Goal: Task Accomplishment & Management: Manage account settings

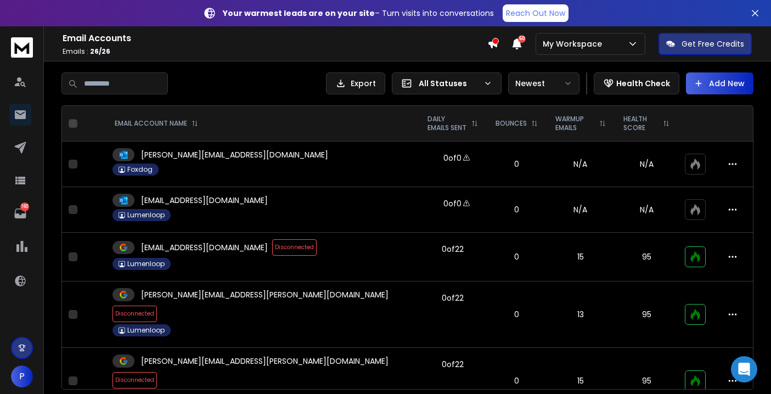
scroll to position [6, 0]
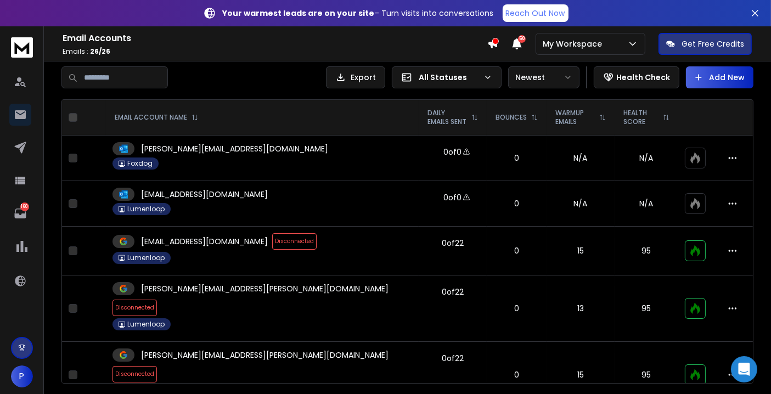
click at [74, 203] on button "button" at bounding box center [73, 203] width 9 height 9
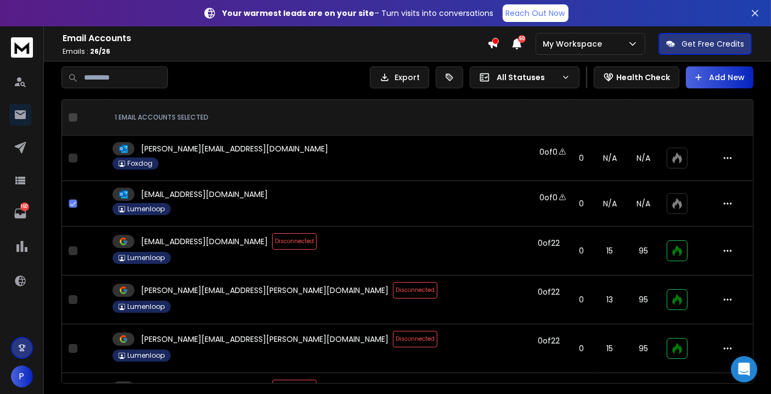
click at [74, 203] on button "button" at bounding box center [73, 203] width 9 height 9
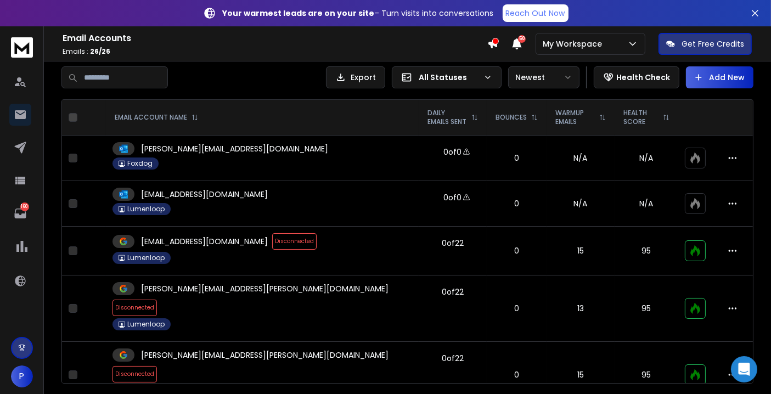
click at [74, 251] on button "button" at bounding box center [73, 250] width 9 height 9
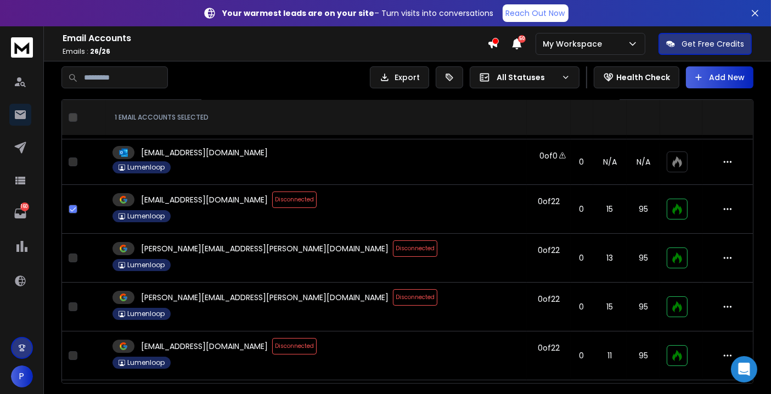
scroll to position [61, 0]
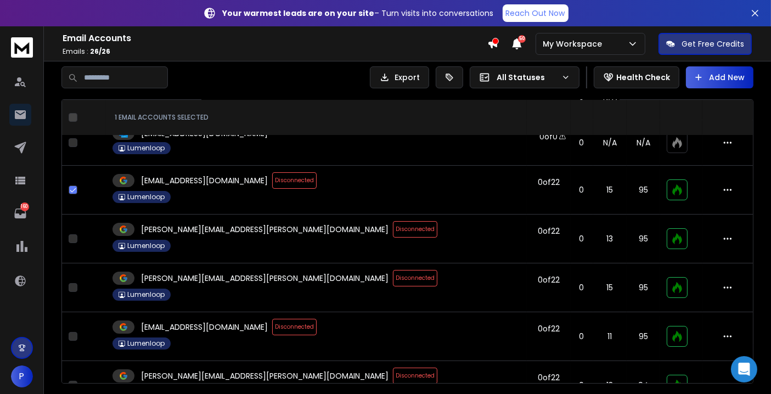
click at [71, 234] on button "button" at bounding box center [73, 238] width 9 height 9
click at [70, 283] on button "button" at bounding box center [73, 287] width 9 height 9
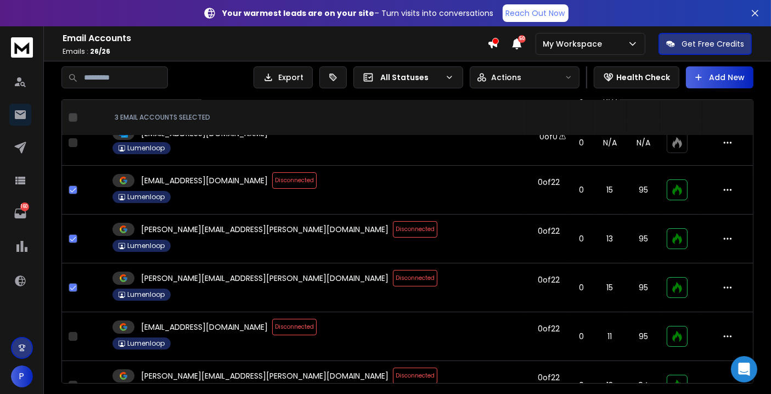
scroll to position [0, 0]
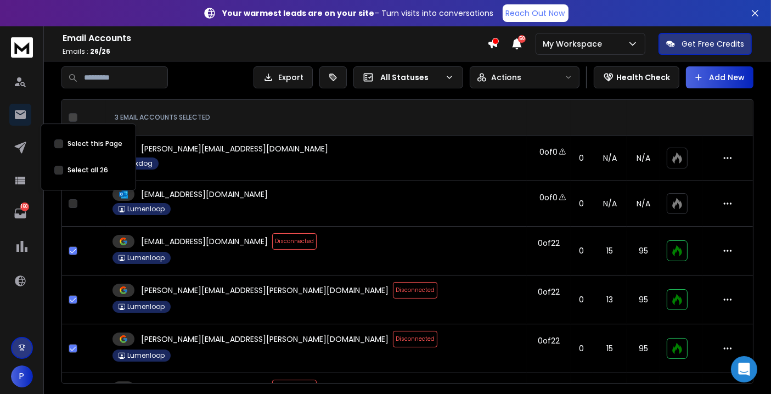
click at [69, 114] on button "Select this Page" at bounding box center [73, 117] width 9 height 9
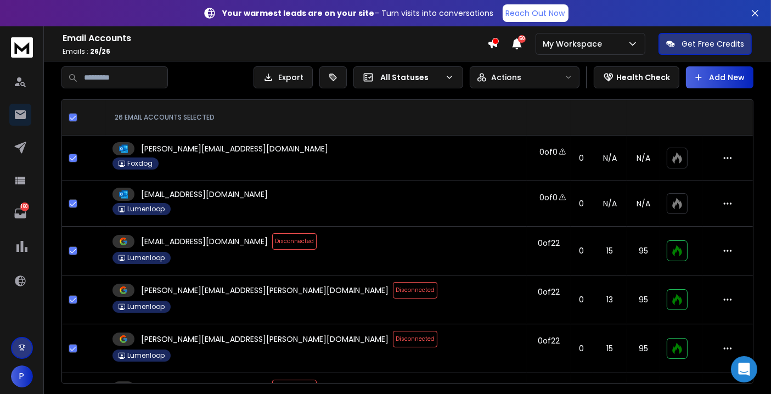
click at [74, 155] on button "button" at bounding box center [73, 158] width 9 height 9
click at [71, 202] on button "button" at bounding box center [73, 203] width 9 height 9
click at [515, 82] on p "Actions" at bounding box center [506, 77] width 30 height 11
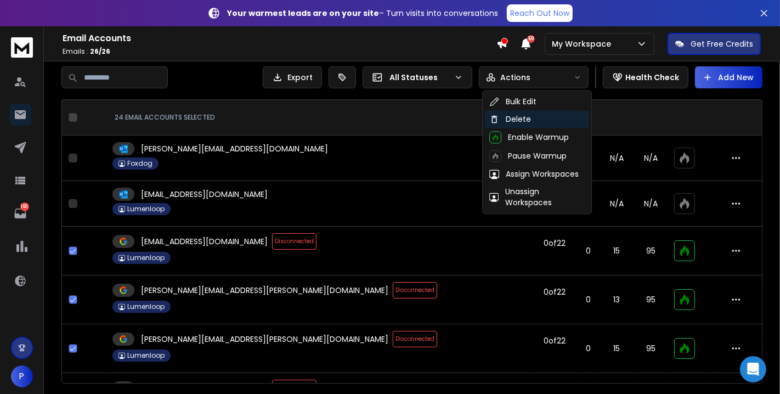
click at [514, 121] on div "Delete" at bounding box center [510, 119] width 42 height 11
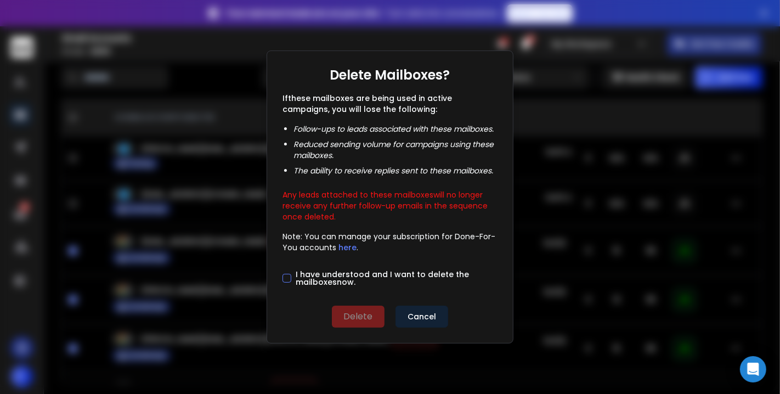
click at [283, 277] on button "I have understood and I want to delete the mailbox es now." at bounding box center [287, 278] width 9 height 9
click at [370, 319] on button "Delete" at bounding box center [358, 317] width 53 height 22
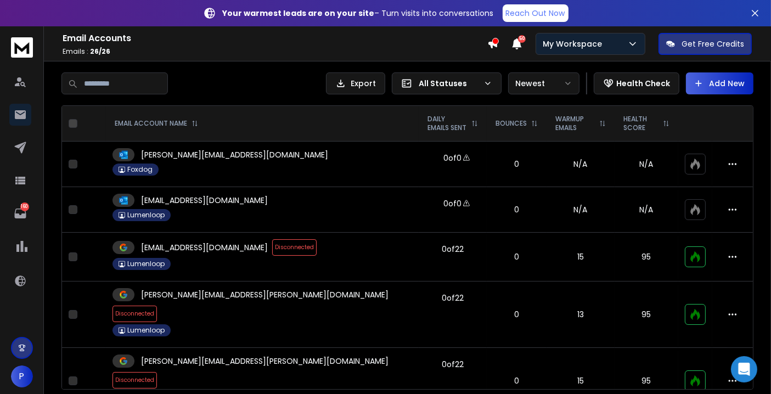
click at [602, 41] on p "My Workspace" at bounding box center [575, 43] width 64 height 11
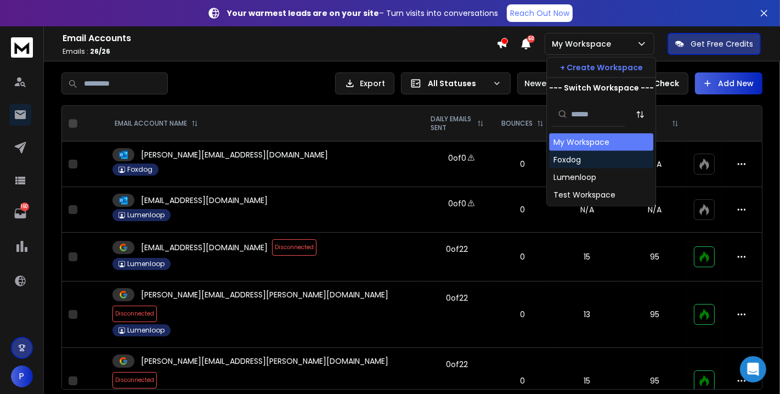
click at [565, 158] on div "Foxdog" at bounding box center [567, 159] width 27 height 11
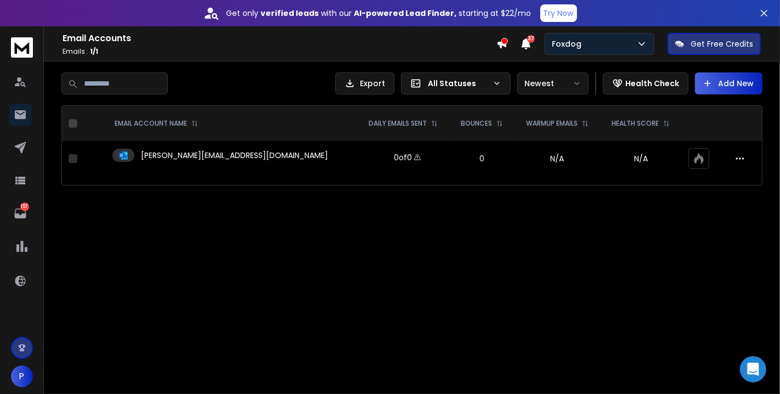
click at [635, 42] on div "Foxdog" at bounding box center [599, 43] width 95 height 11
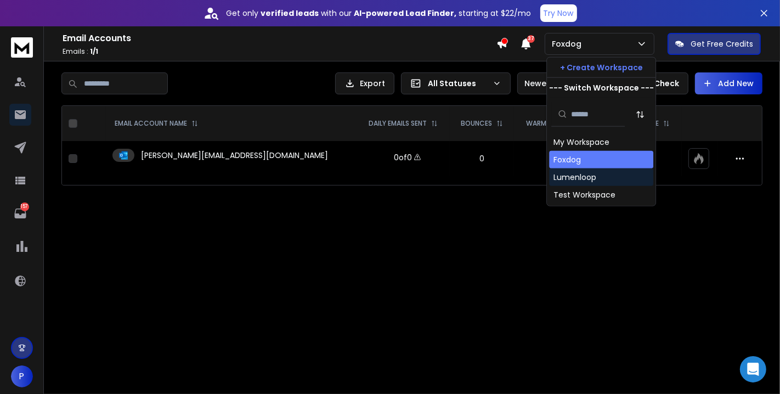
click at [599, 178] on div "Lumenloop" at bounding box center [601, 177] width 104 height 18
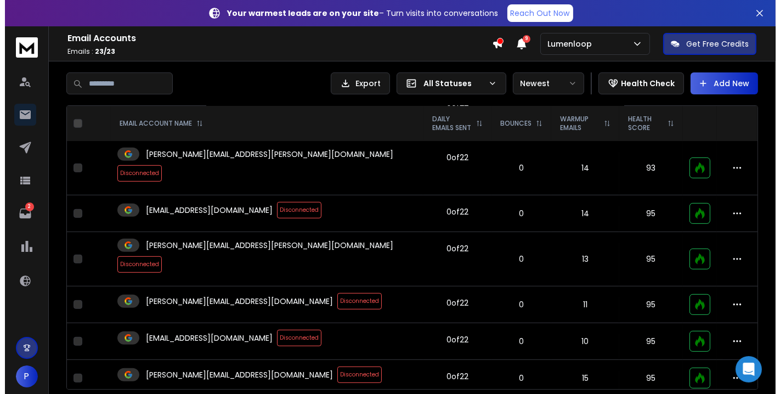
scroll to position [595, 0]
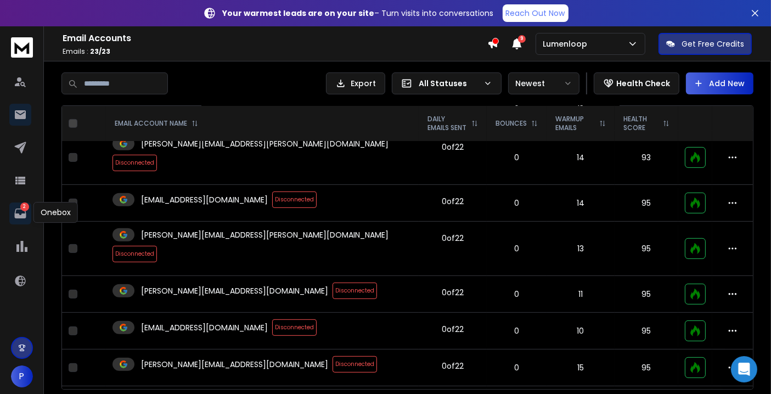
click at [22, 209] on p "2" at bounding box center [24, 206] width 9 height 9
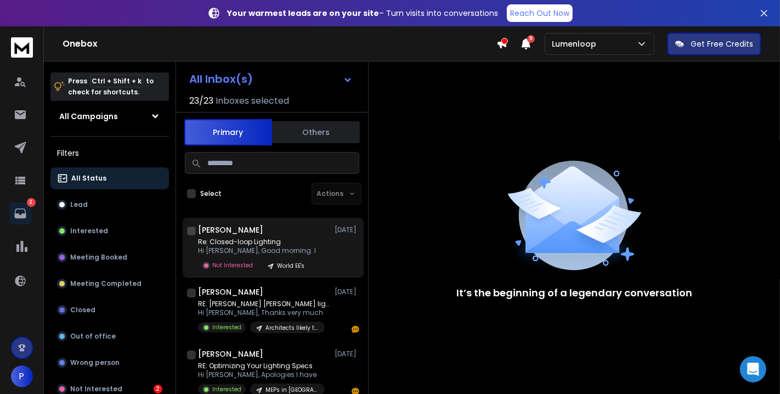
click at [263, 238] on p "Re: Closed-loop Lighting" at bounding box center [257, 242] width 118 height 9
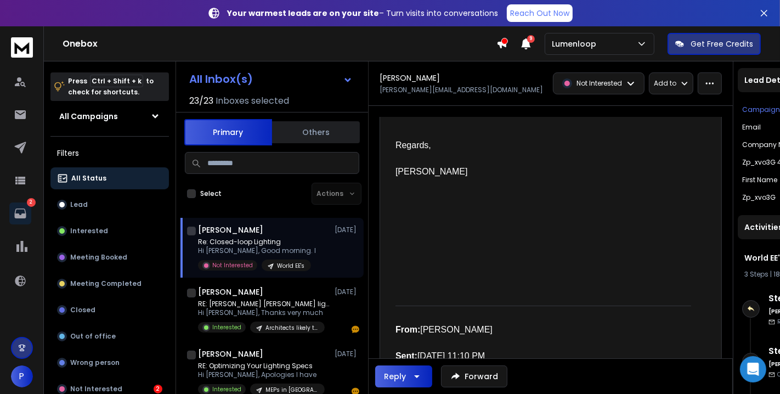
scroll to position [610, 0]
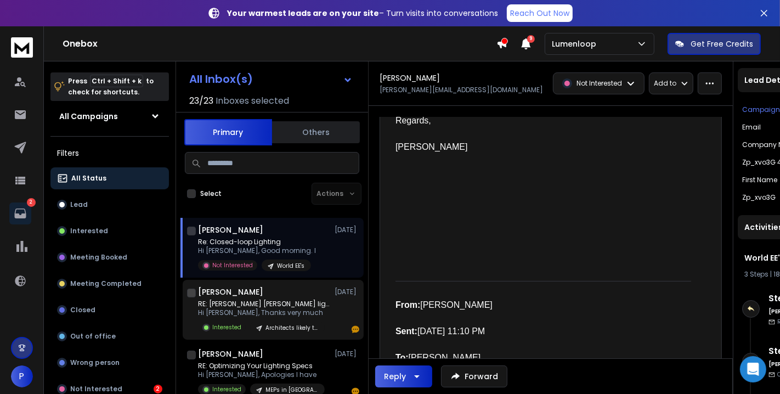
click at [238, 305] on p "RE: Sims Hilditch's lighting projects" at bounding box center [264, 304] width 132 height 9
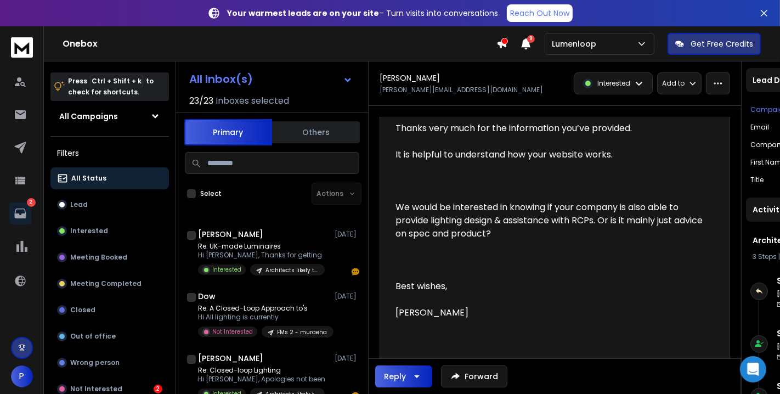
scroll to position [183, 0]
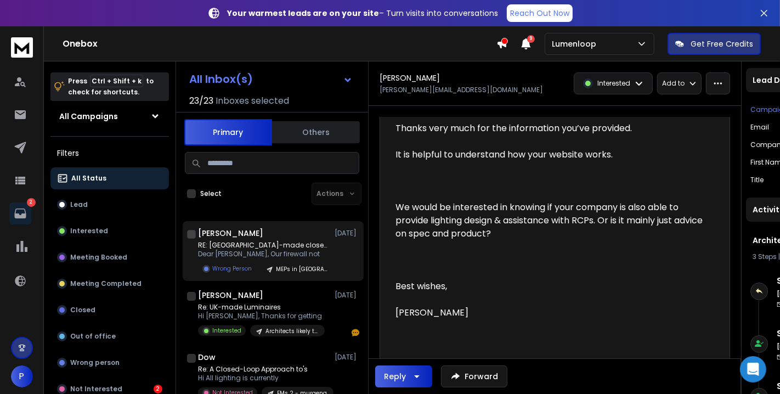
click at [291, 238] on div "Afzal Khan 17 Feb" at bounding box center [278, 233] width 161 height 11
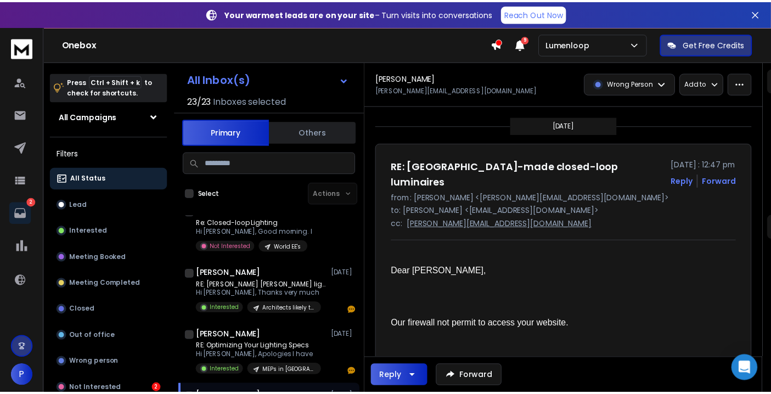
scroll to position [0, 0]
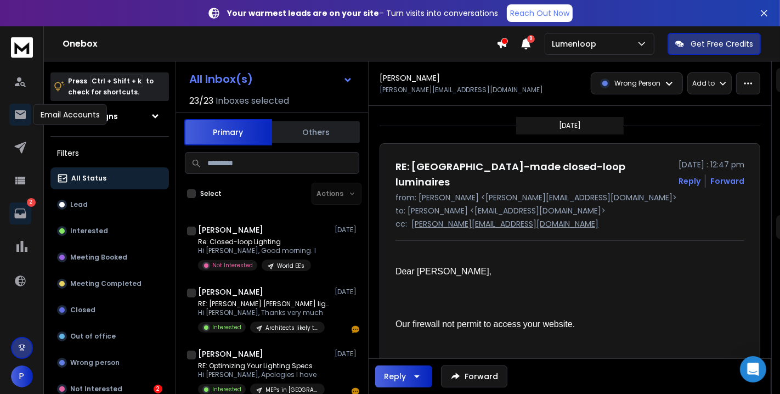
click at [24, 114] on icon at bounding box center [20, 114] width 11 height 9
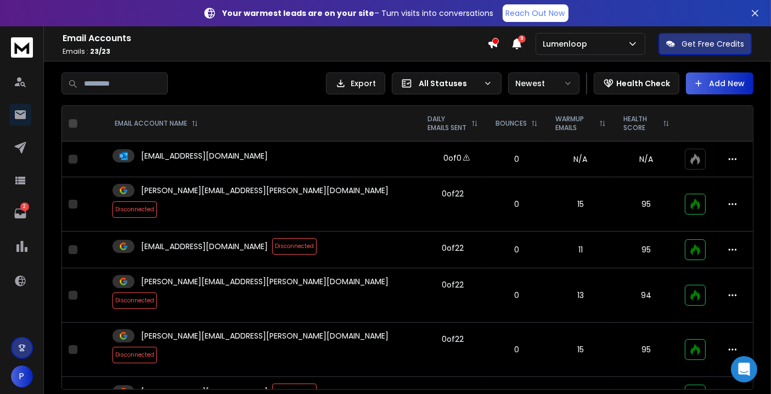
click at [71, 200] on button "button" at bounding box center [73, 204] width 9 height 9
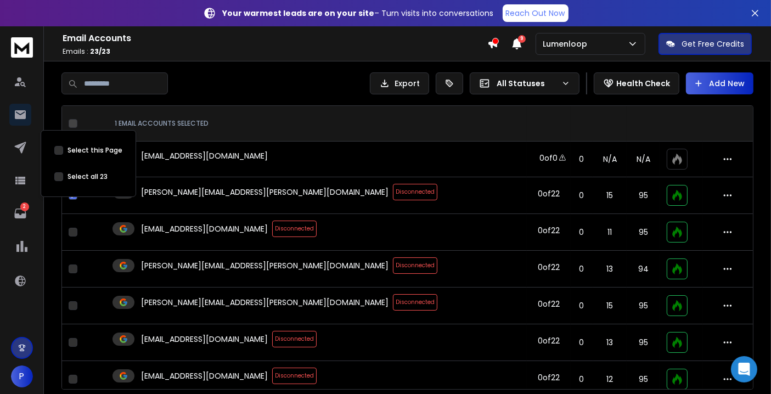
click at [74, 125] on button "Select this Page" at bounding box center [73, 123] width 9 height 9
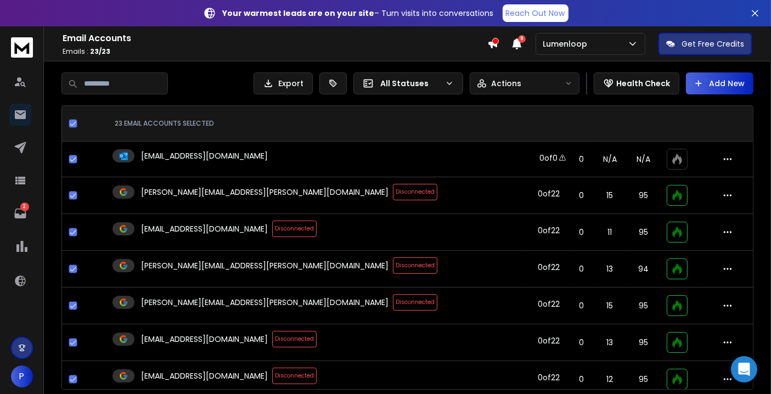
click at [71, 159] on button "button" at bounding box center [73, 159] width 9 height 9
click at [497, 83] on p "Actions" at bounding box center [506, 83] width 30 height 11
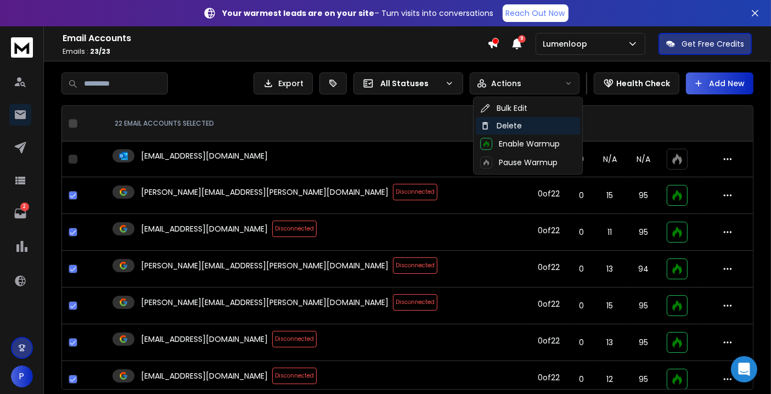
click at [450, 122] on div "22 EMAIL ACCOUNTS SELECTED" at bounding box center [316, 123] width 403 height 9
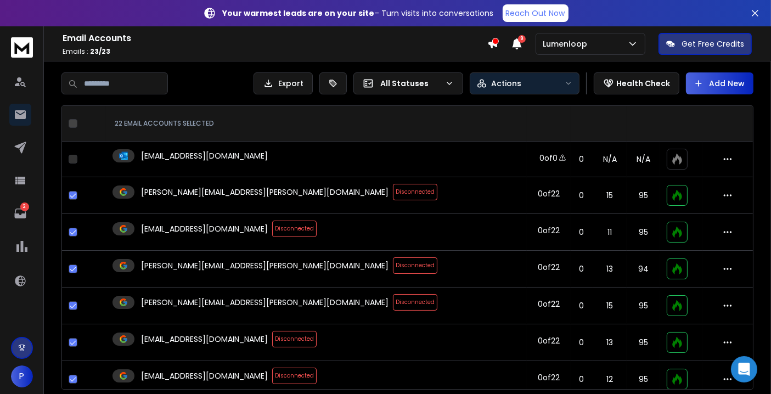
click at [551, 83] on div "Actions" at bounding box center [518, 83] width 83 height 11
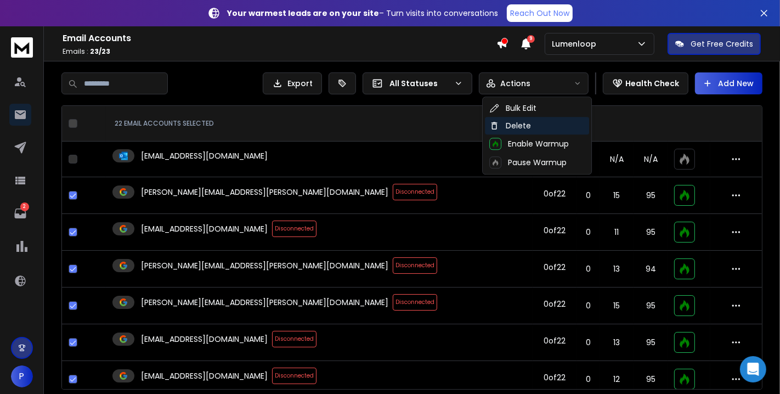
click at [527, 129] on div "Delete" at bounding box center [510, 125] width 42 height 11
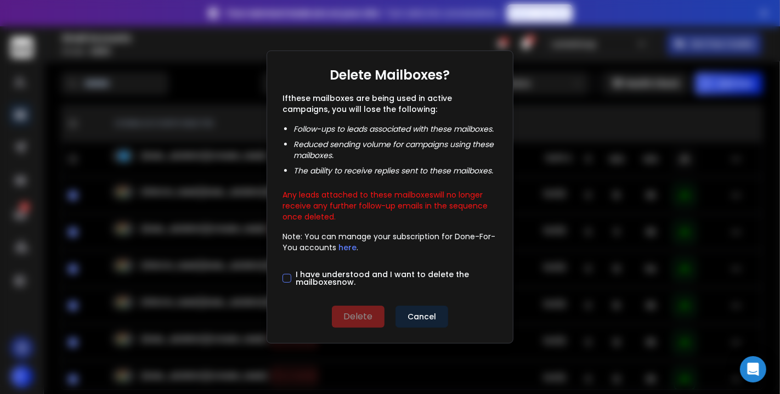
click at [283, 280] on button "I have understood and I want to delete the mailbox es now." at bounding box center [287, 278] width 9 height 9
click at [358, 320] on button "Delete" at bounding box center [358, 317] width 53 height 22
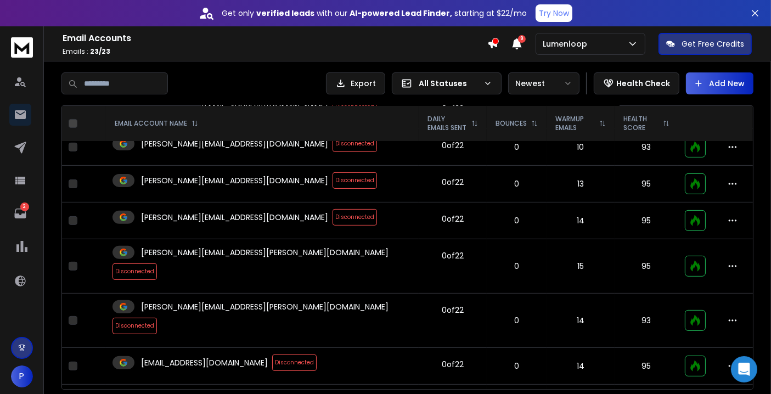
scroll to position [595, 0]
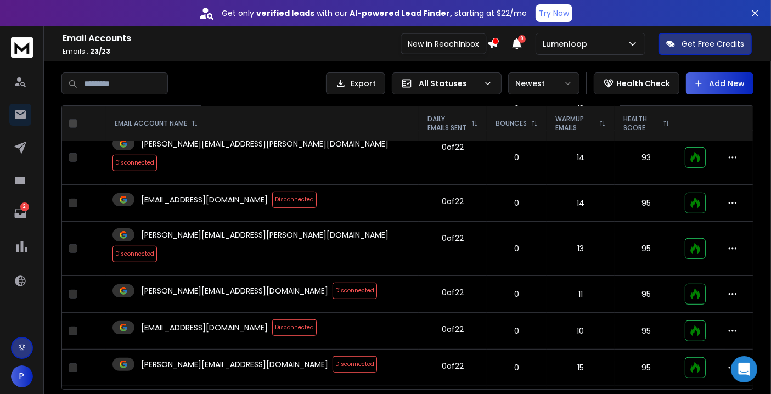
click at [497, 44] on icon at bounding box center [492, 44] width 9 height 9
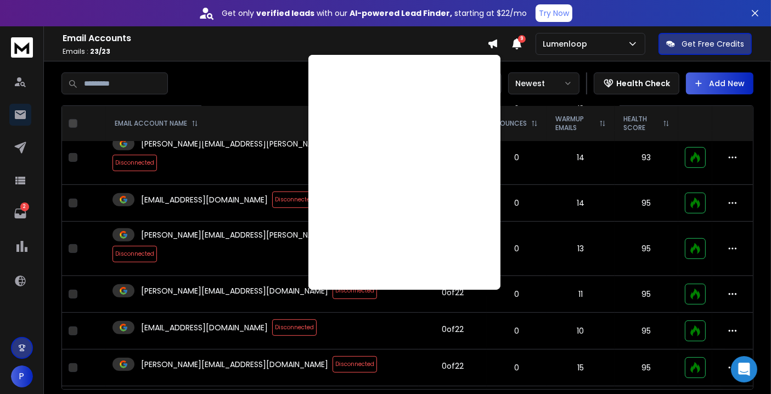
scroll to position [6, 0]
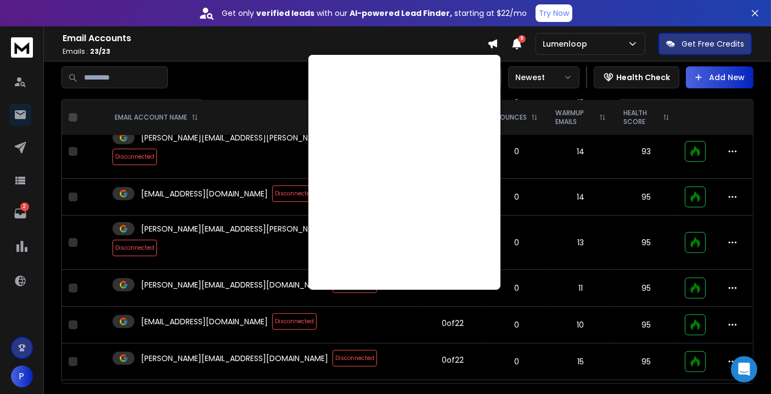
click at [265, 75] on div at bounding box center [190, 77] width 258 height 22
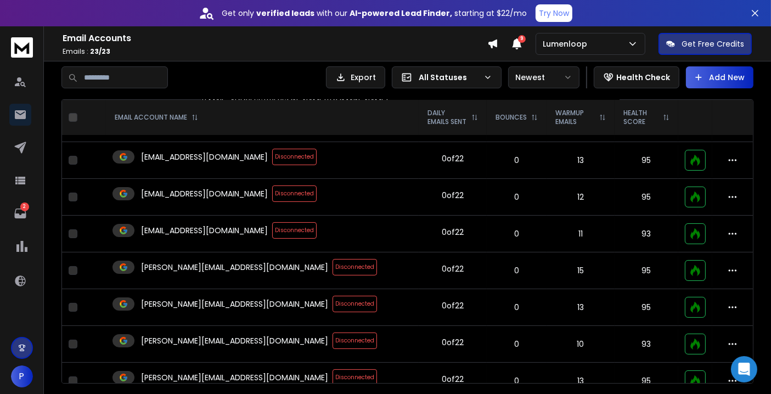
scroll to position [0, 0]
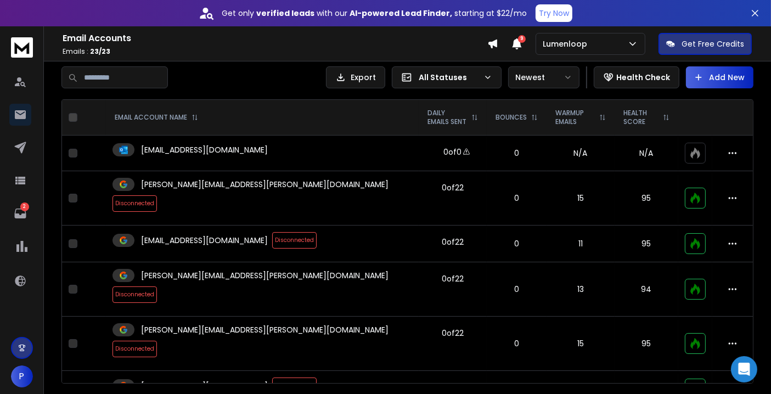
click at [758, 14] on icon at bounding box center [755, 13] width 10 height 10
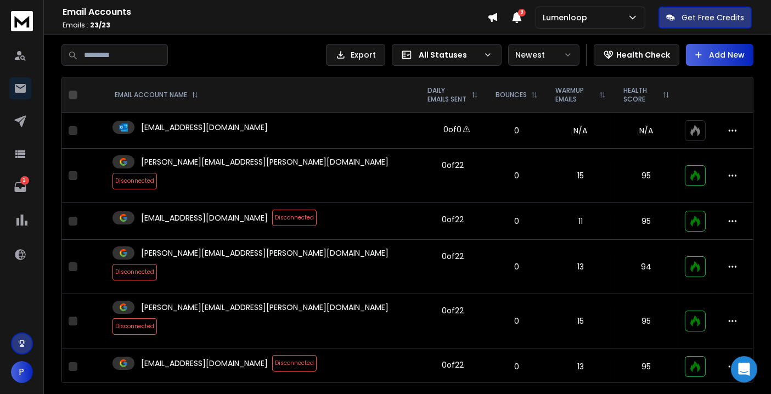
scroll to position [2, 0]
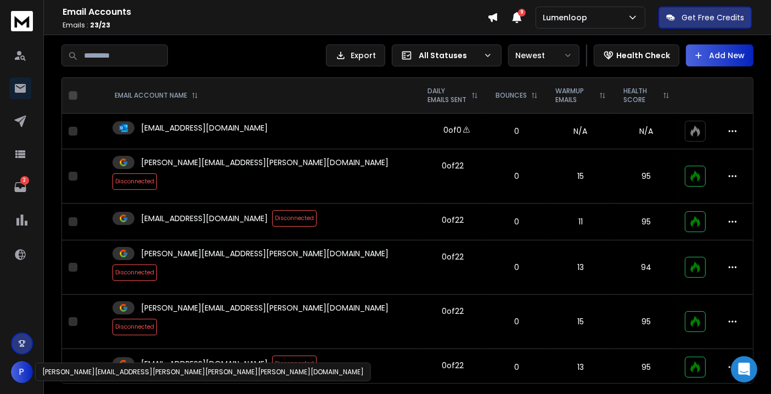
click at [20, 377] on span "P" at bounding box center [22, 372] width 22 height 22
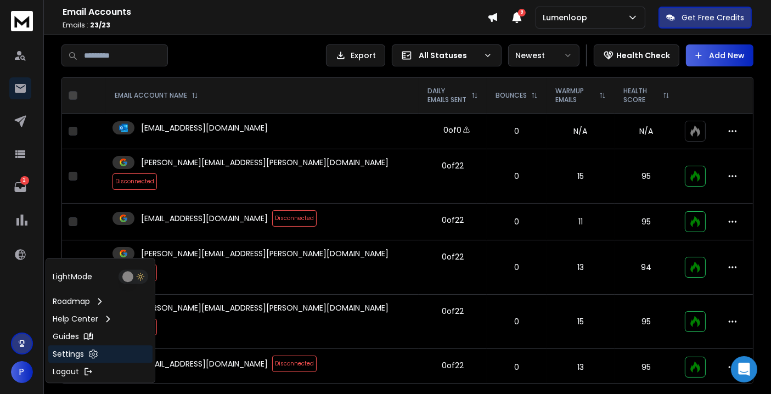
click at [105, 347] on div "Settings" at bounding box center [100, 354] width 104 height 18
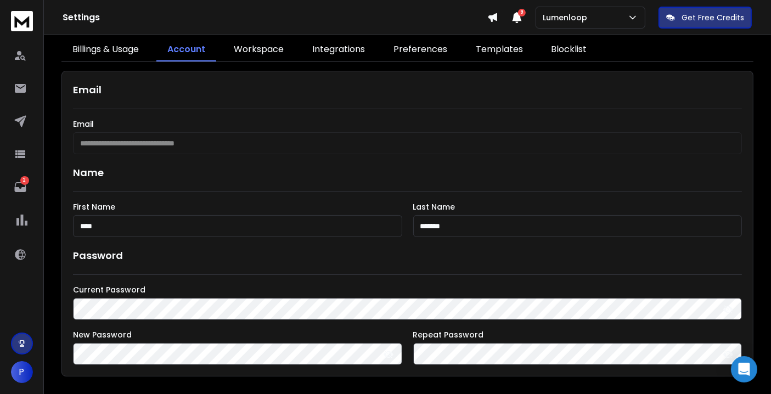
scroll to position [10, 0]
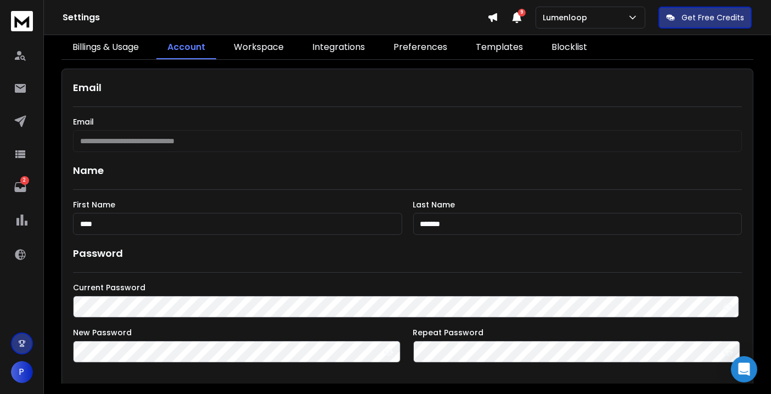
click at [724, 305] on icon at bounding box center [728, 307] width 8 height 8
click at [2, 301] on div "**********" at bounding box center [385, 192] width 771 height 404
click at [25, 92] on icon at bounding box center [20, 88] width 11 height 9
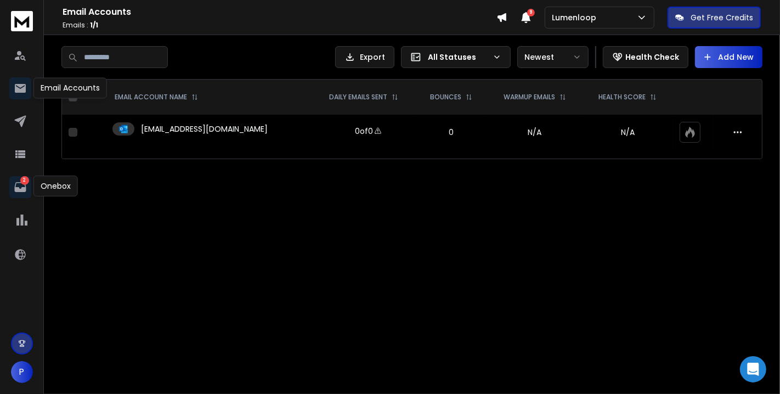
click at [22, 183] on icon at bounding box center [20, 187] width 13 height 13
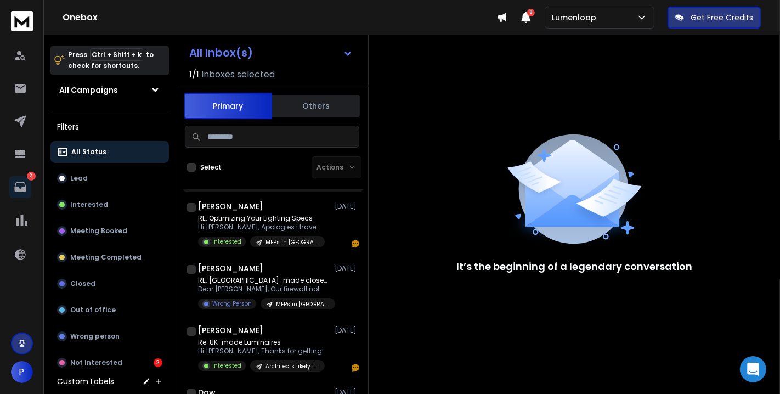
scroll to position [122, 0]
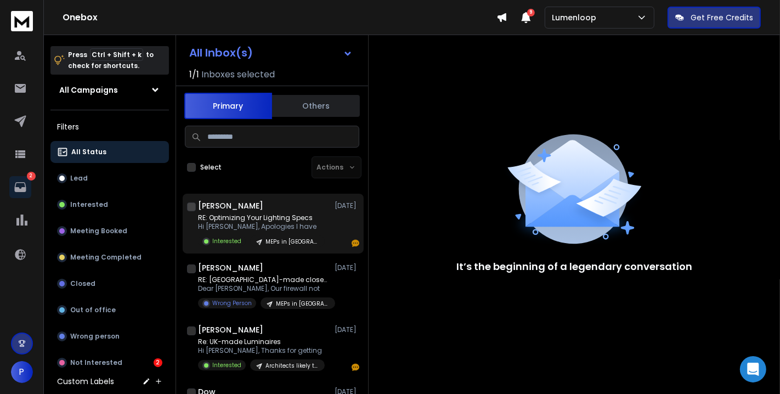
click at [288, 221] on p "RE: Optimizing Your Lighting Specs" at bounding box center [261, 217] width 127 height 9
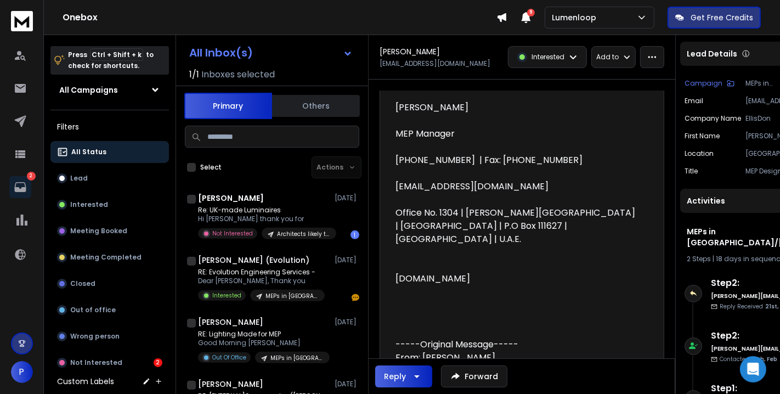
scroll to position [487, 0]
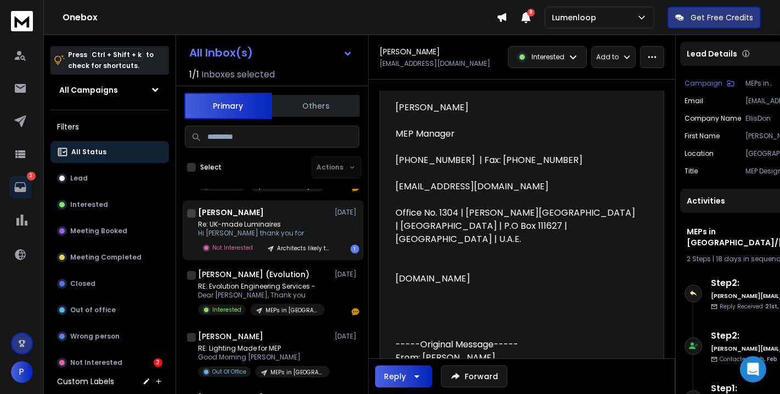
click at [288, 225] on p "Re: UK-made Luminaires" at bounding box center [264, 224] width 132 height 9
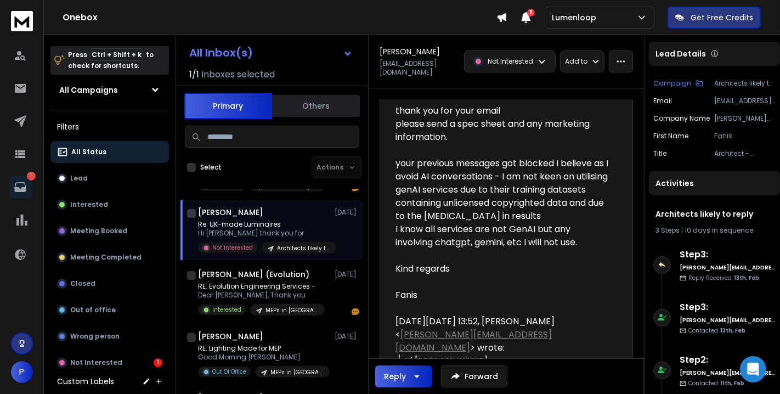
scroll to position [122, 0]
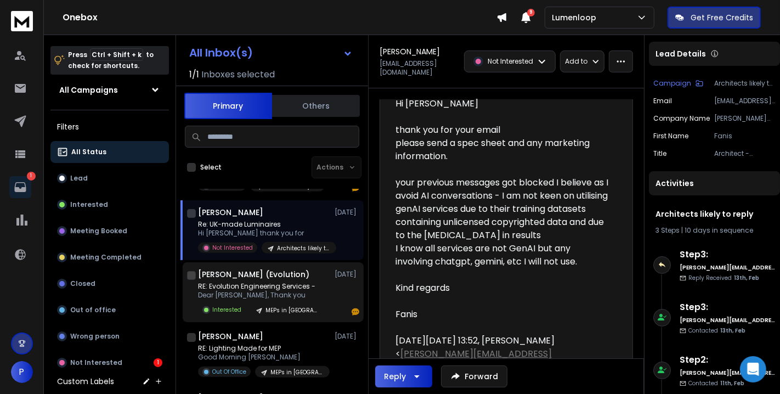
click at [274, 287] on p "RE: Evolution Engineering Services -" at bounding box center [261, 286] width 127 height 9
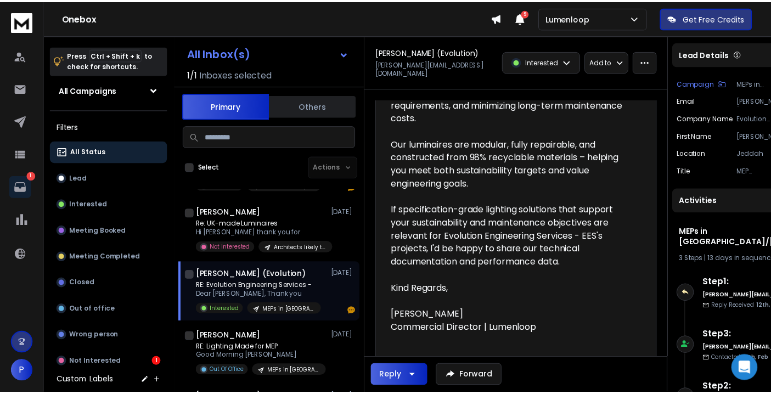
scroll to position [731, 0]
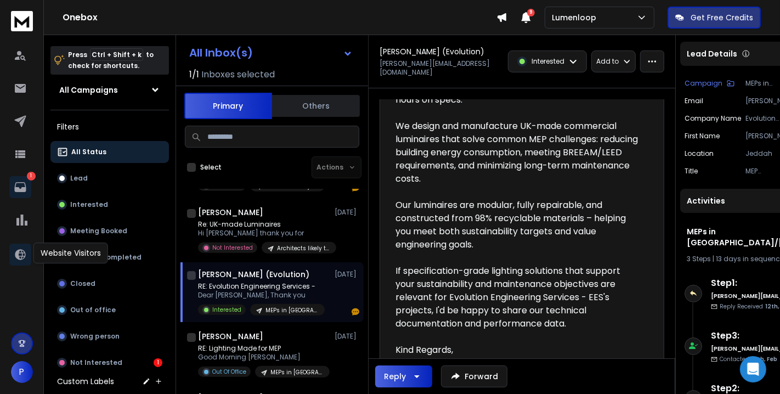
click at [18, 250] on icon at bounding box center [20, 254] width 11 height 11
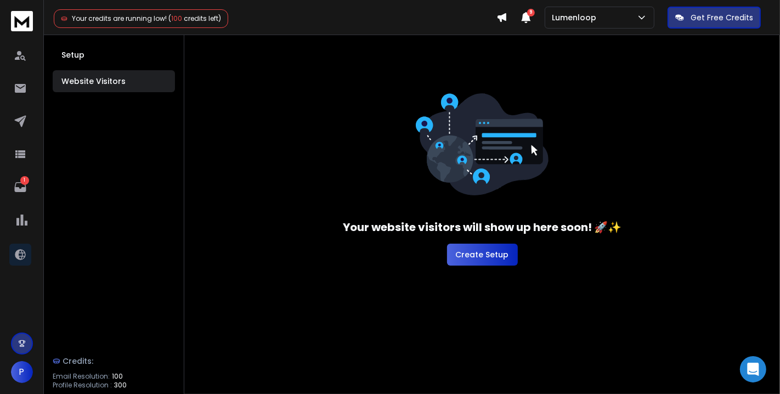
click at [190, 21] on span "( 100 credits left)" at bounding box center [194, 18] width 53 height 9
click at [177, 19] on span "100" at bounding box center [176, 18] width 11 height 9
click at [89, 356] on span "Credits:" at bounding box center [78, 361] width 31 height 11
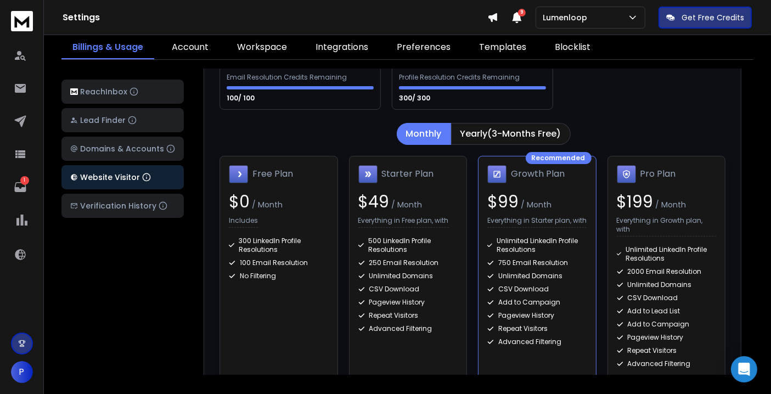
scroll to position [122, 0]
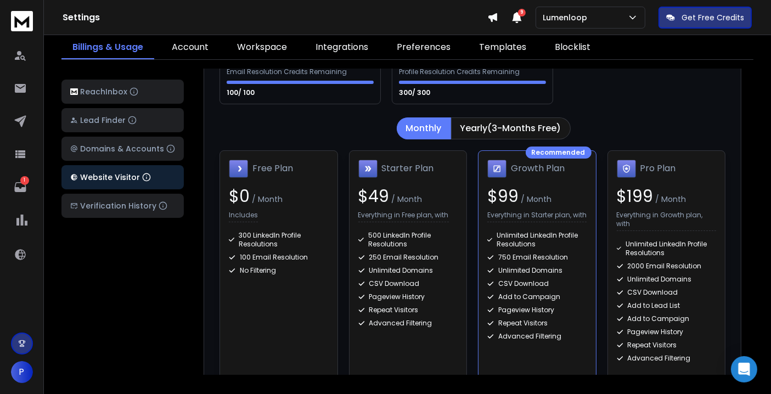
click at [93, 202] on button "Verification History" at bounding box center [122, 206] width 122 height 24
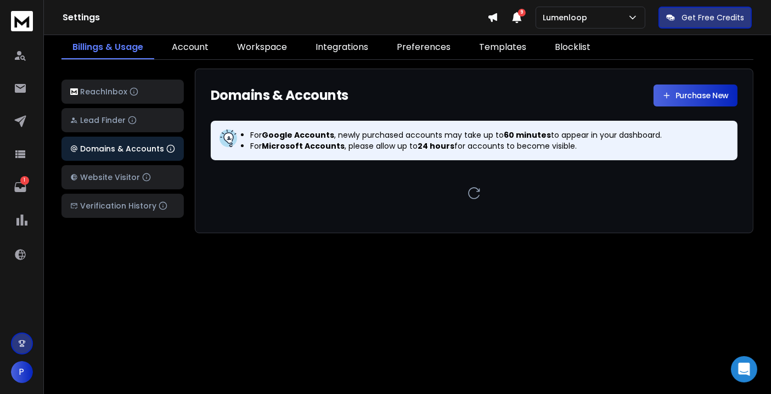
click at [116, 145] on button "Domains & Accounts" at bounding box center [122, 149] width 122 height 24
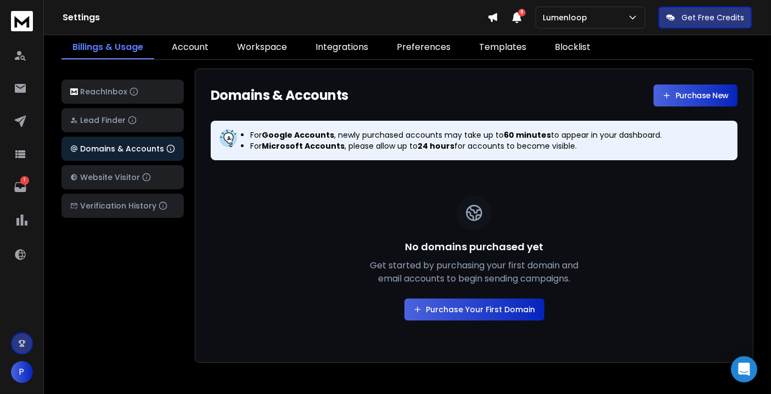
click at [112, 122] on button "Lead Finder" at bounding box center [122, 120] width 122 height 24
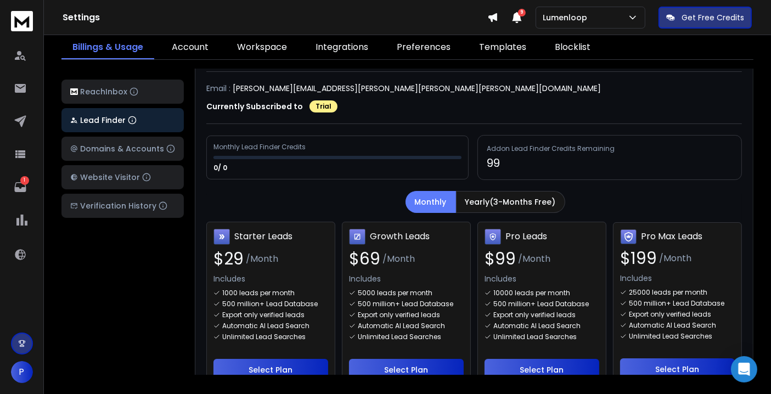
scroll to position [61, 0]
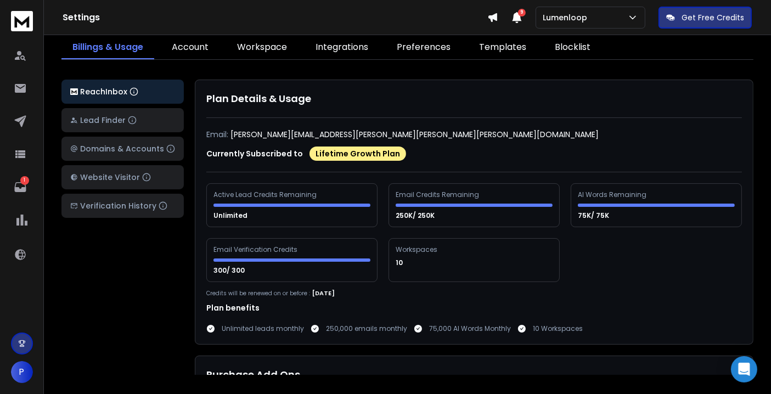
click at [110, 84] on button "ReachInbox" at bounding box center [122, 92] width 122 height 24
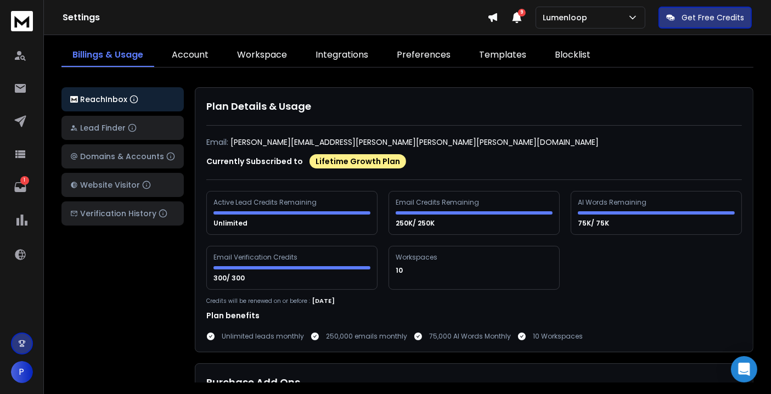
scroll to position [0, 0]
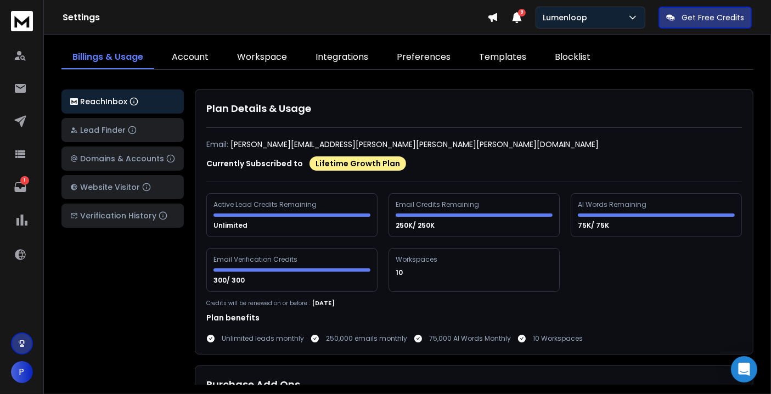
click at [594, 10] on button "Lumenloop" at bounding box center [590, 18] width 110 height 22
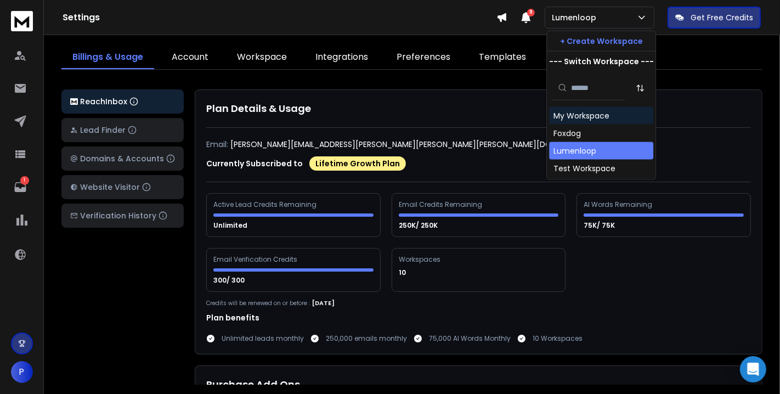
click at [584, 116] on div "My Workspace" at bounding box center [582, 115] width 56 height 11
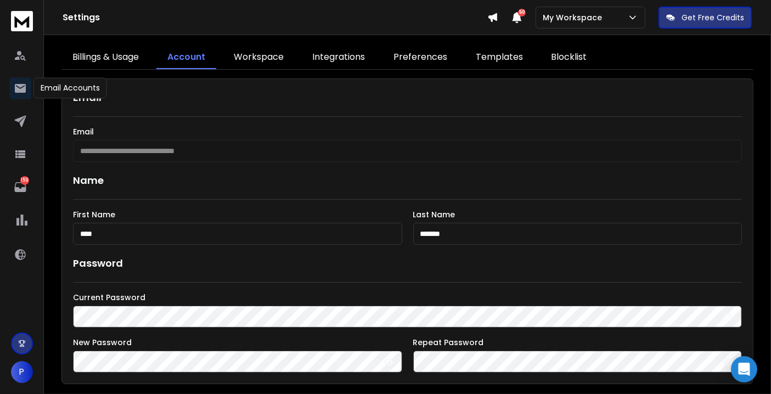
click at [22, 94] on icon at bounding box center [20, 88] width 13 height 13
